Goal: Navigation & Orientation: Find specific page/section

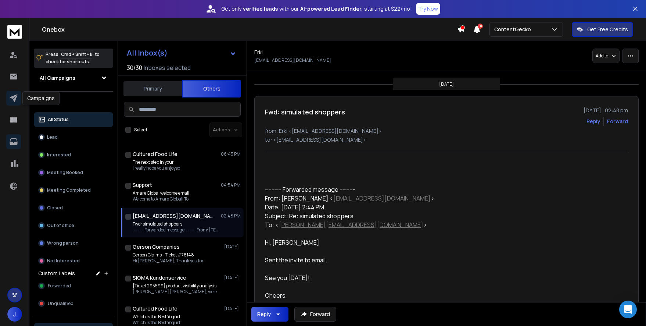
scroll to position [30, 0]
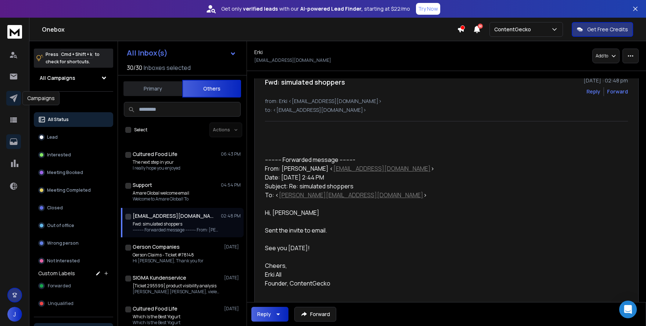
click at [14, 95] on icon at bounding box center [14, 98] width 8 height 8
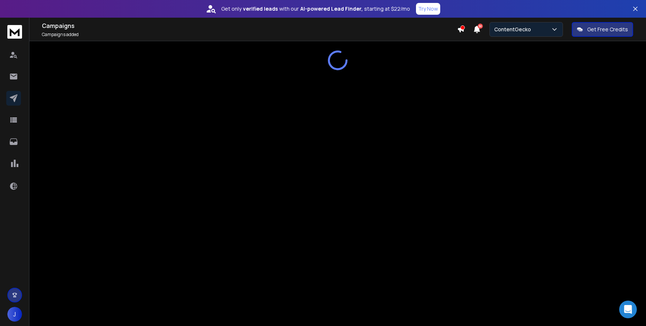
click at [538, 30] on div "ContentGecko" at bounding box center [526, 29] width 64 height 7
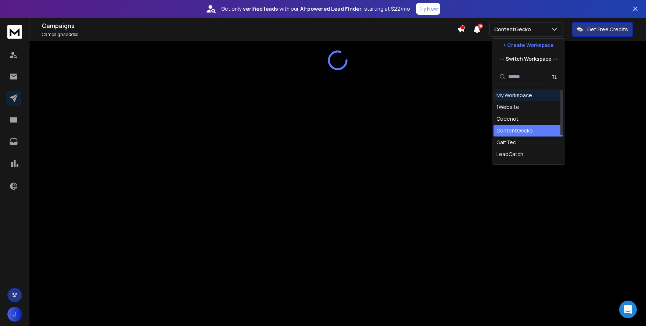
click at [532, 95] on div "My Workspace" at bounding box center [528, 95] width 70 height 12
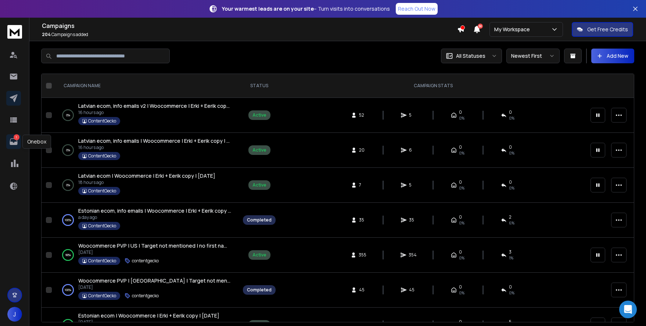
click at [12, 141] on icon at bounding box center [13, 141] width 9 height 9
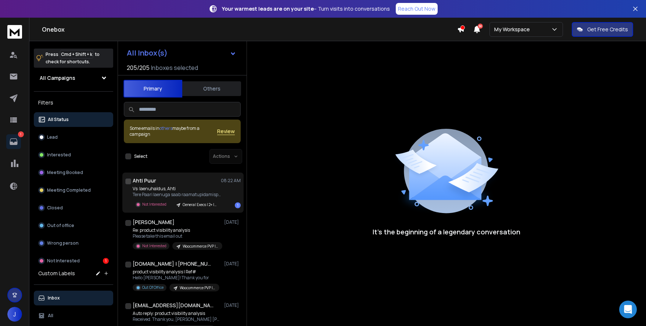
click at [150, 188] on p "Vs: laenuhaldus, Ahti" at bounding box center [177, 189] width 88 height 6
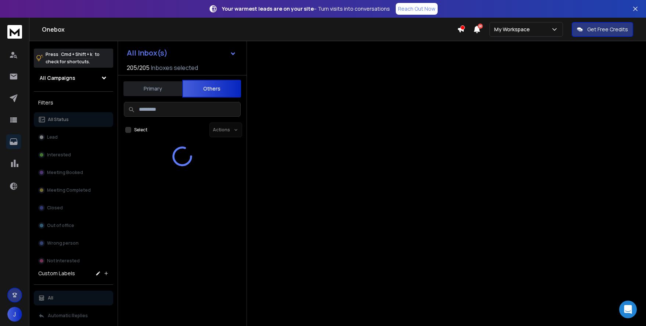
click at [215, 85] on button "Others" at bounding box center [211, 89] width 59 height 18
